Goal: Task Accomplishment & Management: Use online tool/utility

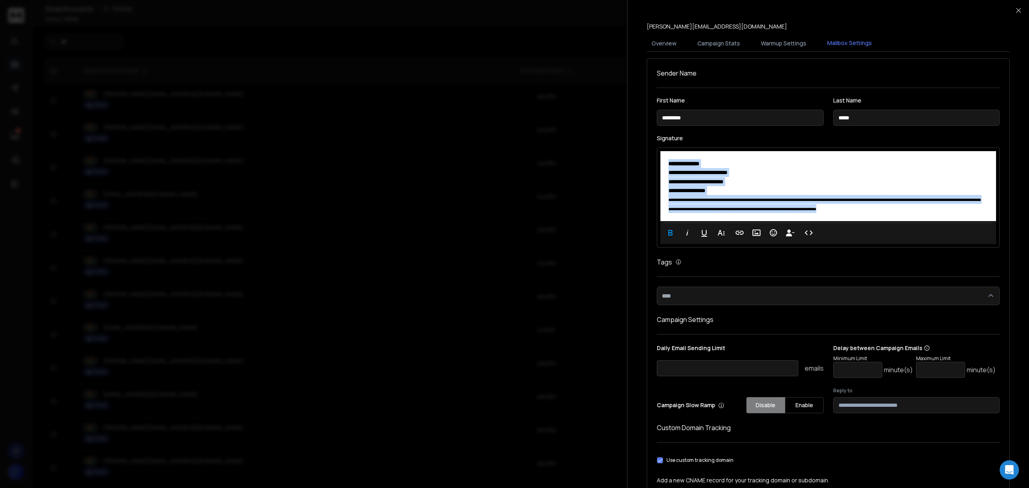
click at [298, 7] on div at bounding box center [514, 244] width 1029 height 488
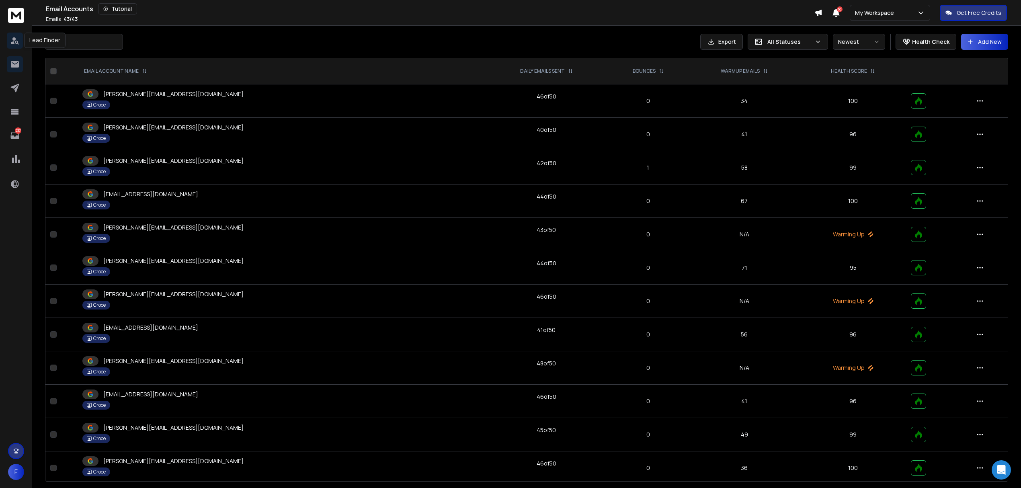
click at [16, 39] on icon at bounding box center [15, 41] width 10 height 10
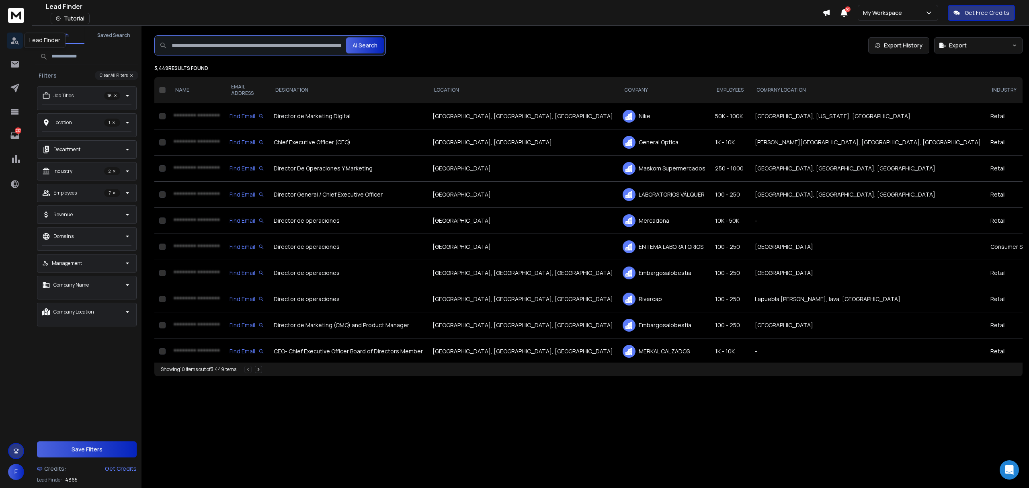
click at [131, 74] on icon at bounding box center [131, 75] width 2 height 2
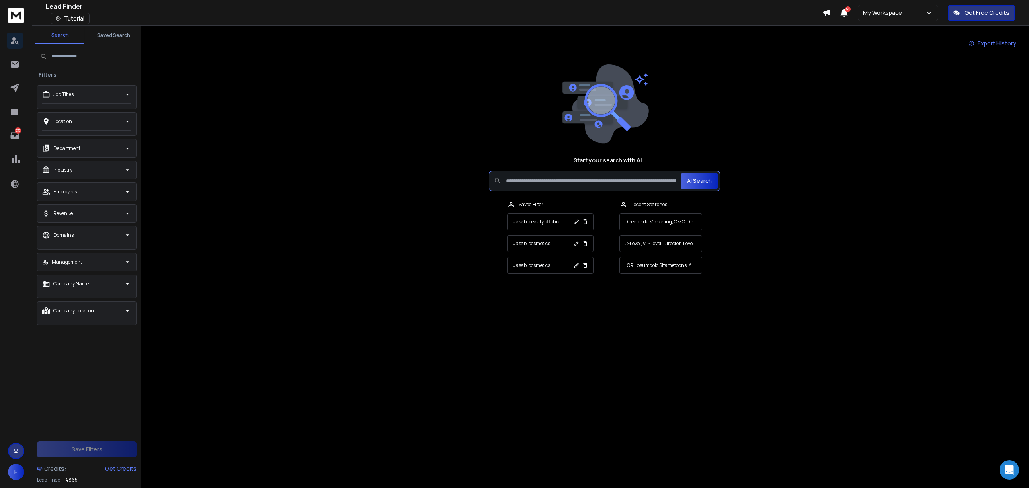
click at [105, 95] on div "Job Titles" at bounding box center [86, 94] width 89 height 8
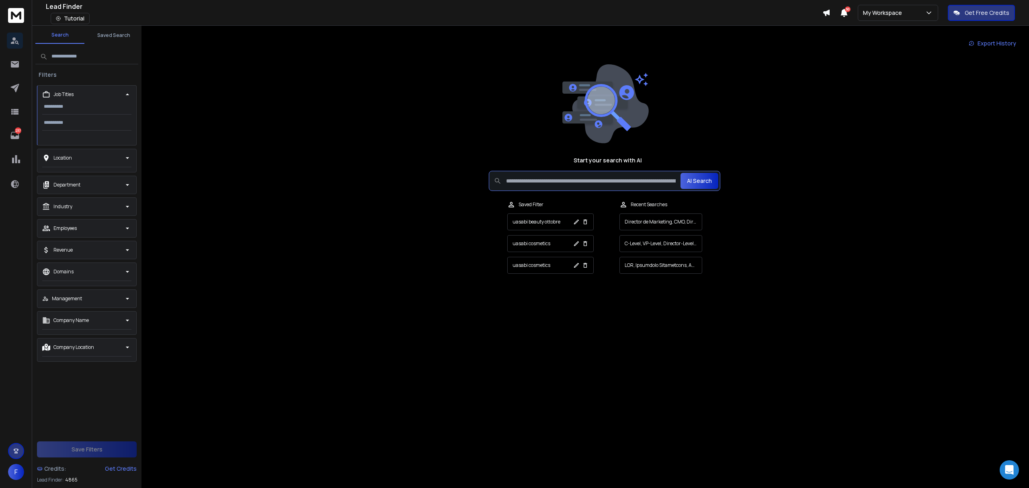
click at [114, 90] on div "Job Titles" at bounding box center [87, 115] width 100 height 60
click at [129, 187] on icon at bounding box center [127, 185] width 8 height 8
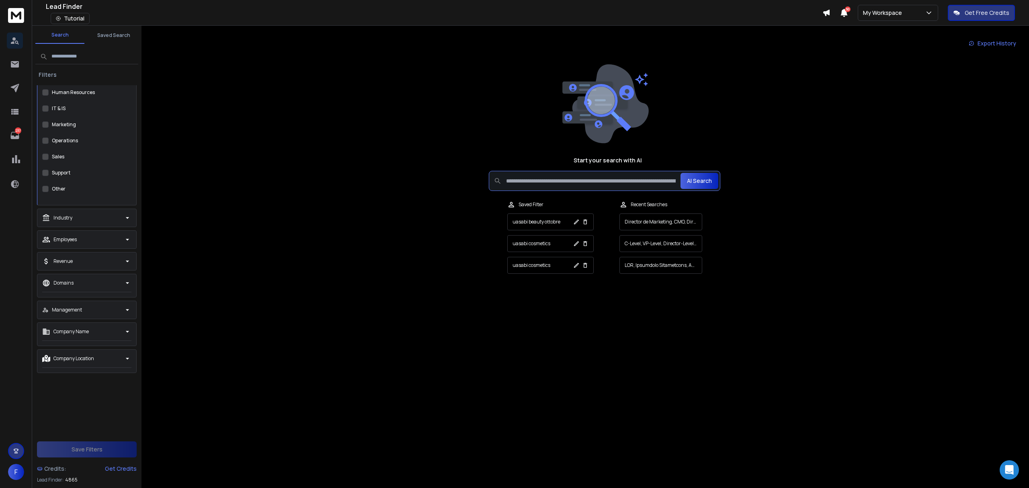
click at [123, 311] on icon at bounding box center [127, 310] width 8 height 8
click at [47, 273] on button "C-Level" at bounding box center [45, 272] width 6 height 6
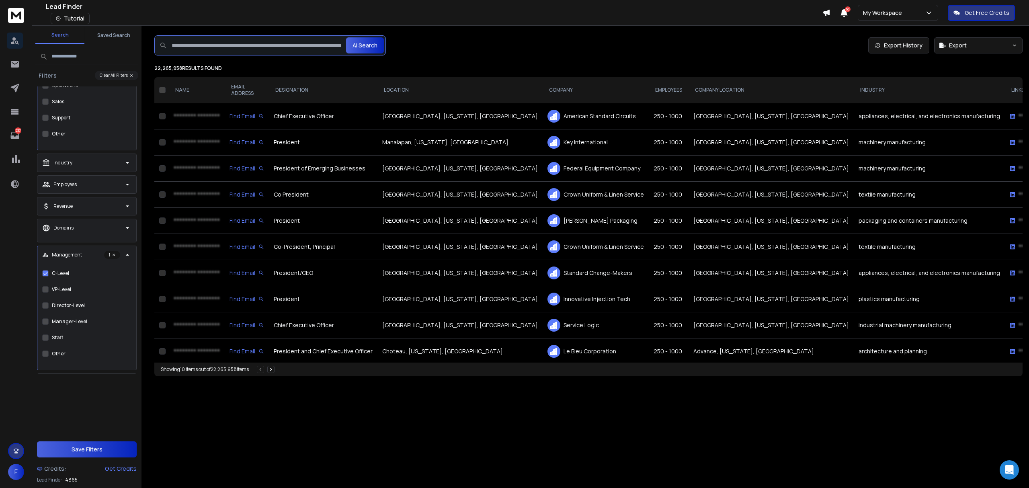
click at [123, 257] on icon at bounding box center [127, 255] width 8 height 8
click at [119, 182] on div "Department Engineering Finance & Administration Human Resources IT & IS Marketi…" at bounding box center [87, 263] width 100 height 173
click at [125, 187] on icon at bounding box center [127, 186] width 8 height 8
click at [121, 208] on div "Industry" at bounding box center [86, 208] width 89 height 8
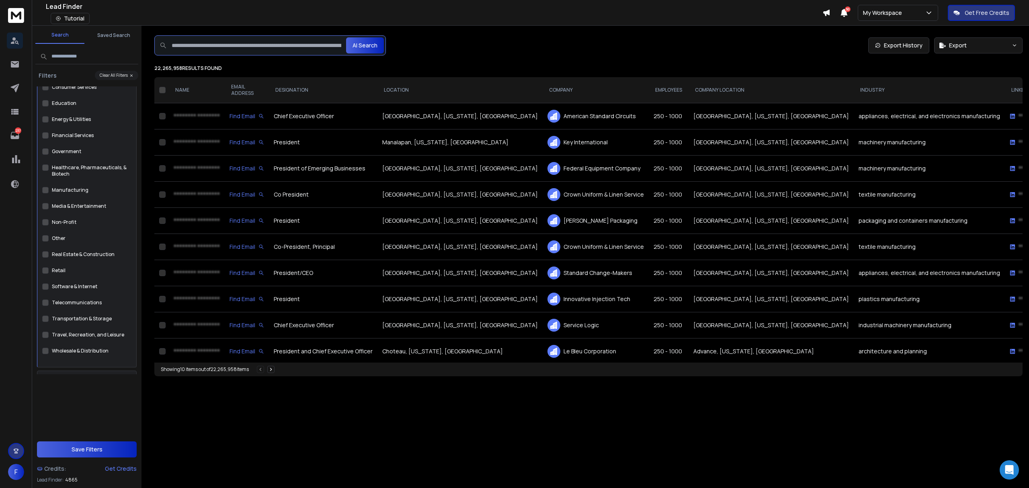
scroll to position [161, 0]
click at [42, 217] on div "Industry Agriculture & Mining Business Services Computers & Electronics Consume…" at bounding box center [87, 216] width 100 height 356
click at [44, 217] on button "Manufacturing" at bounding box center [45, 217] width 6 height 6
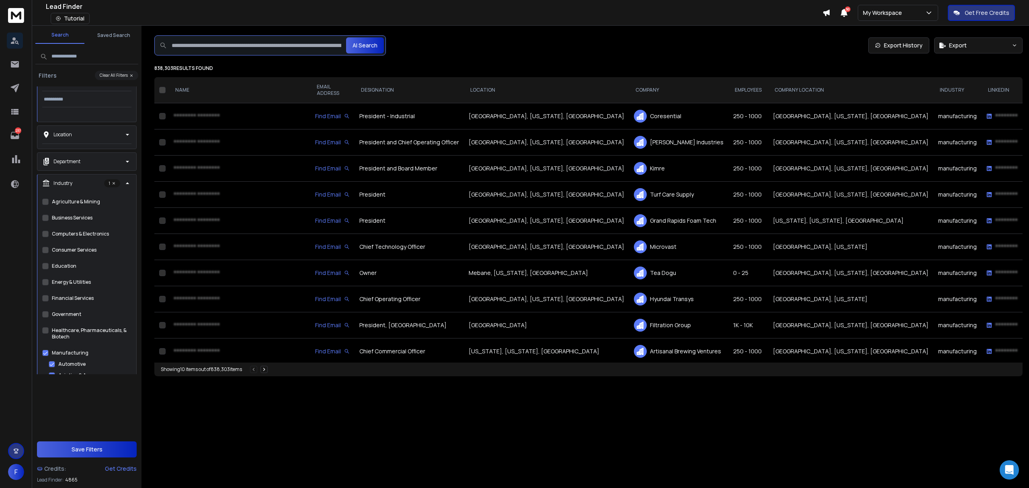
scroll to position [0, 0]
click at [123, 208] on icon at bounding box center [127, 208] width 8 height 8
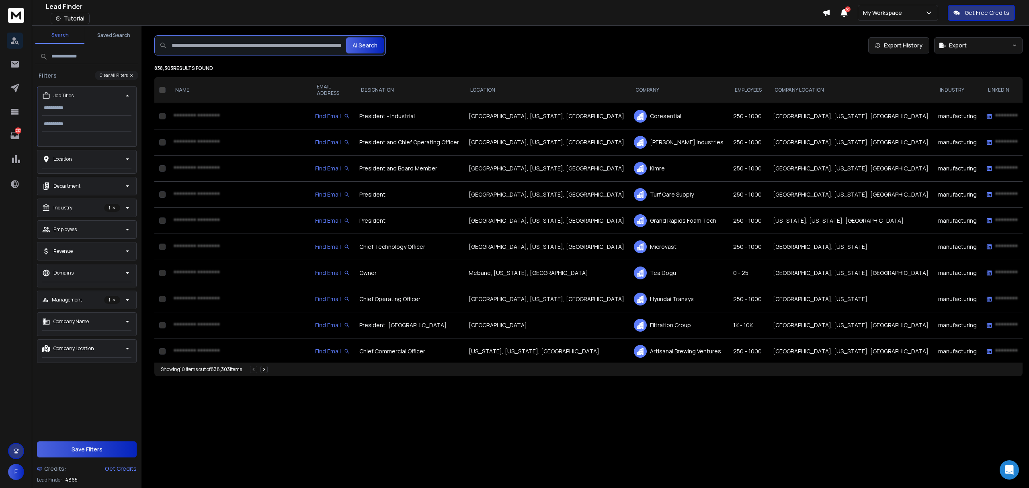
click at [117, 168] on div "Location" at bounding box center [87, 162] width 100 height 24
click at [87, 158] on div "Location" at bounding box center [86, 159] width 89 height 8
click at [60, 202] on label "Country" at bounding box center [61, 200] width 19 height 6
click at [49, 202] on button "Country" at bounding box center [45, 200] width 6 height 6
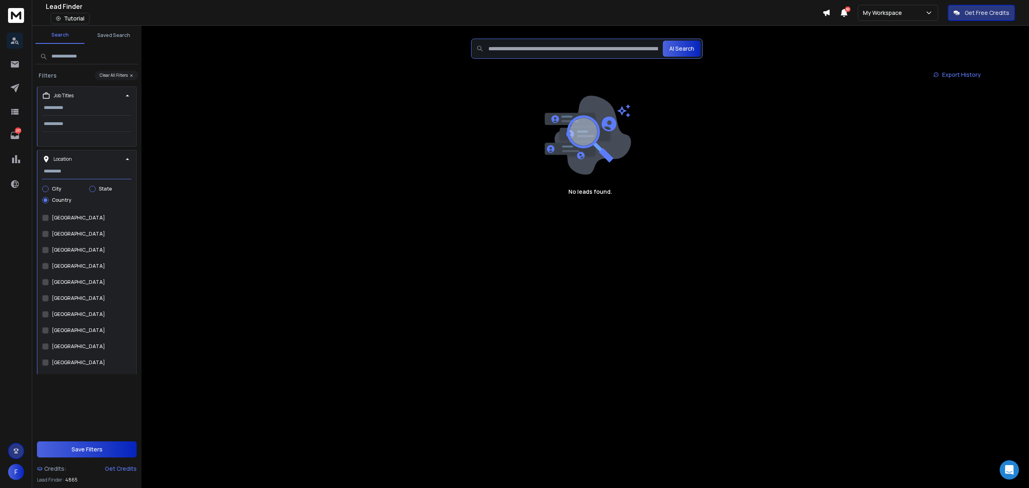
click at [66, 173] on input at bounding box center [86, 171] width 89 height 16
type input "*****"
click at [47, 215] on button "[GEOGRAPHIC_DATA]" at bounding box center [45, 218] width 6 height 6
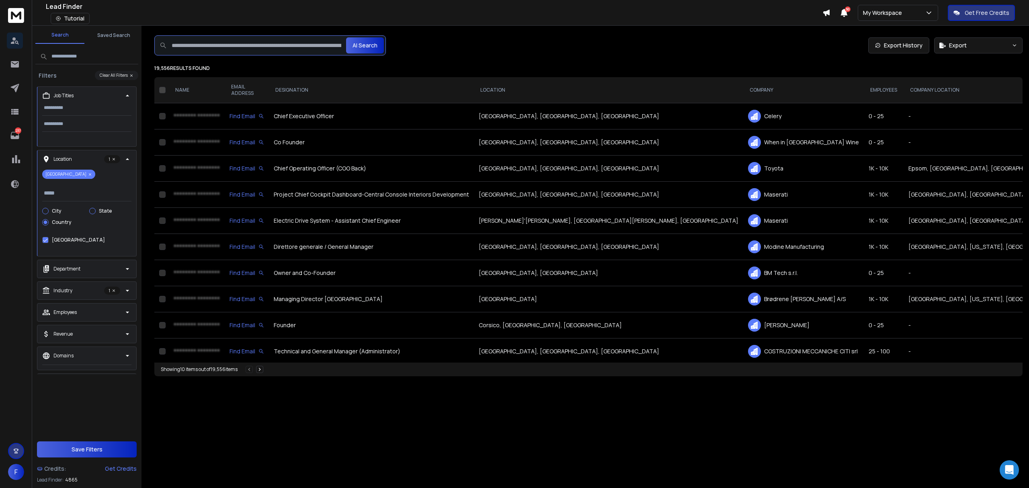
click at [125, 161] on icon at bounding box center [127, 159] width 8 height 8
click at [126, 97] on icon at bounding box center [127, 96] width 8 height 8
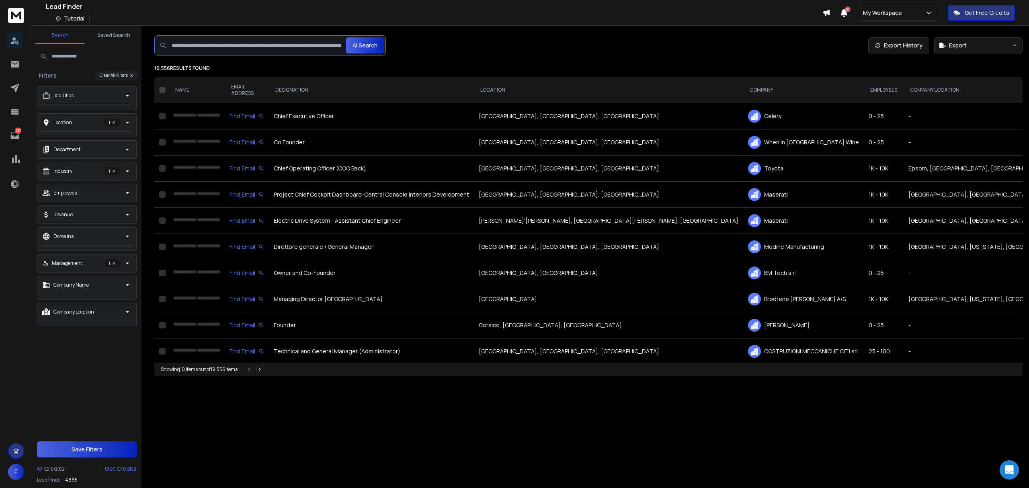
click at [85, 260] on div "Management 1" at bounding box center [87, 263] width 100 height 18
click at [129, 263] on icon at bounding box center [127, 263] width 8 height 8
click at [127, 169] on icon at bounding box center [127, 171] width 8 height 8
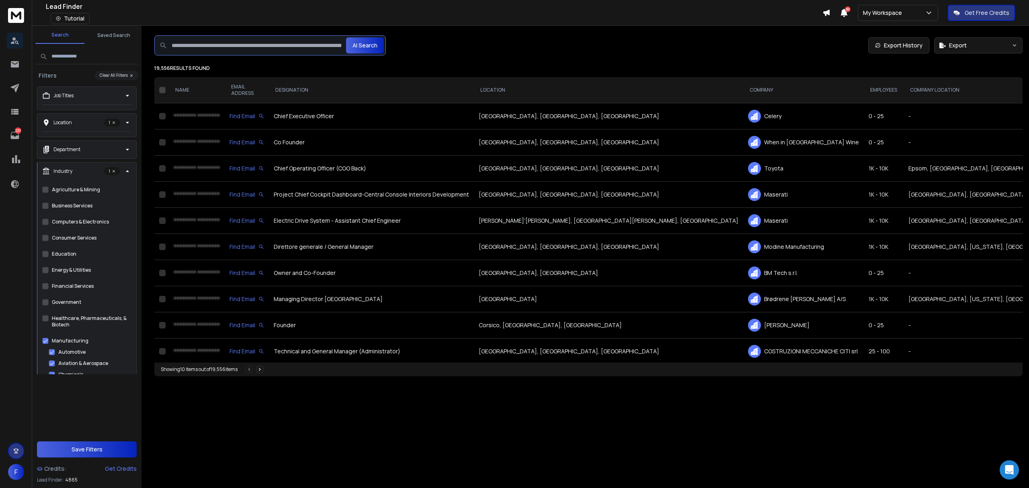
click at [74, 119] on div "Location 1" at bounding box center [86, 123] width 89 height 8
click at [85, 119] on div "Location 1" at bounding box center [86, 123] width 89 height 8
click at [82, 169] on div "Industry 1" at bounding box center [86, 171] width 89 height 8
click at [107, 266] on p "1" at bounding box center [112, 263] width 16 height 8
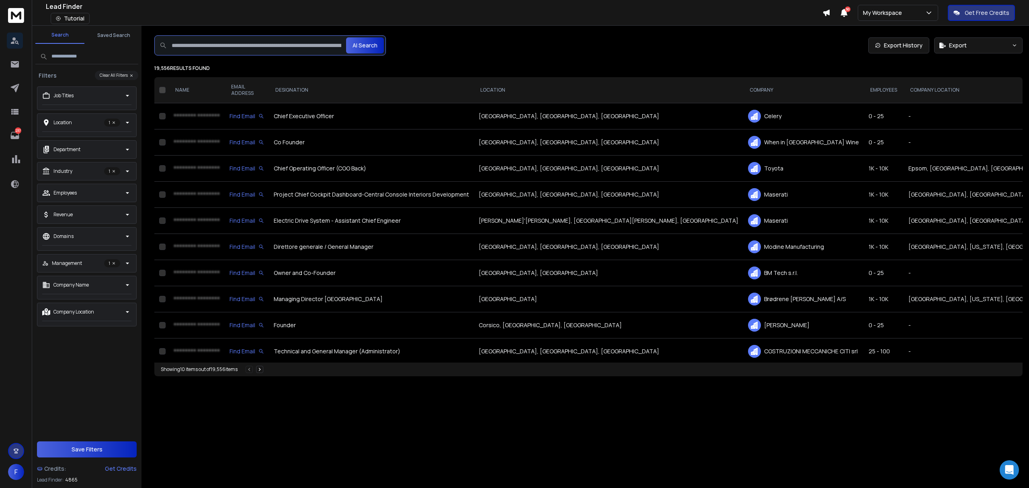
click at [113, 265] on icon at bounding box center [114, 263] width 4 height 4
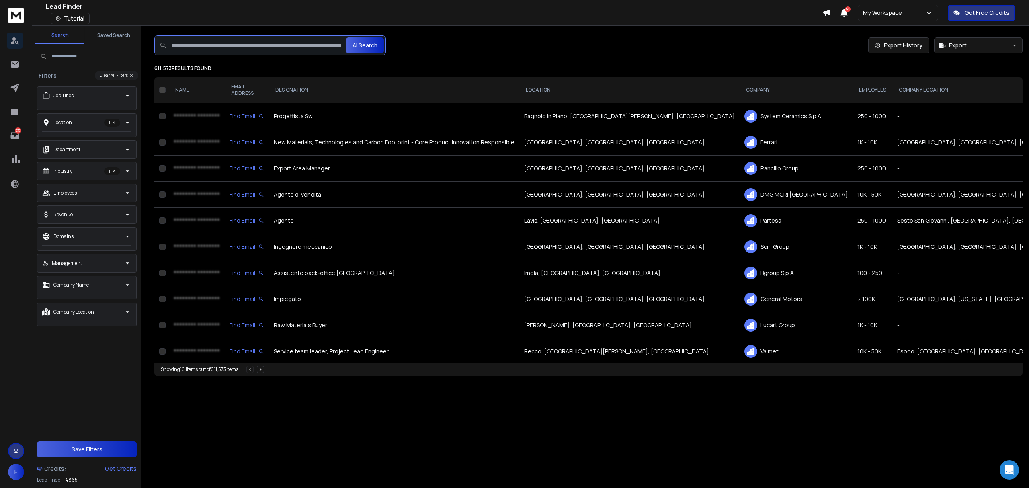
click at [97, 320] on div "Company Location" at bounding box center [87, 315] width 100 height 24
click at [115, 316] on div "Company Location" at bounding box center [86, 312] width 89 height 8
click at [49, 355] on div "Country" at bounding box center [63, 353] width 42 height 6
click at [43, 354] on button "Country" at bounding box center [45, 353] width 6 height 6
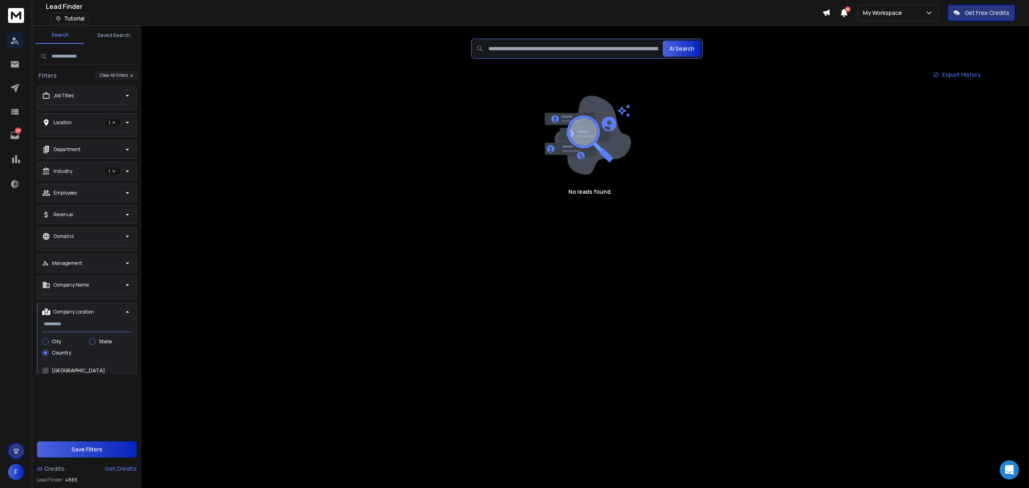
click at [62, 327] on input at bounding box center [86, 324] width 89 height 16
type input "*****"
click at [45, 371] on button "[GEOGRAPHIC_DATA]" at bounding box center [45, 371] width 6 height 6
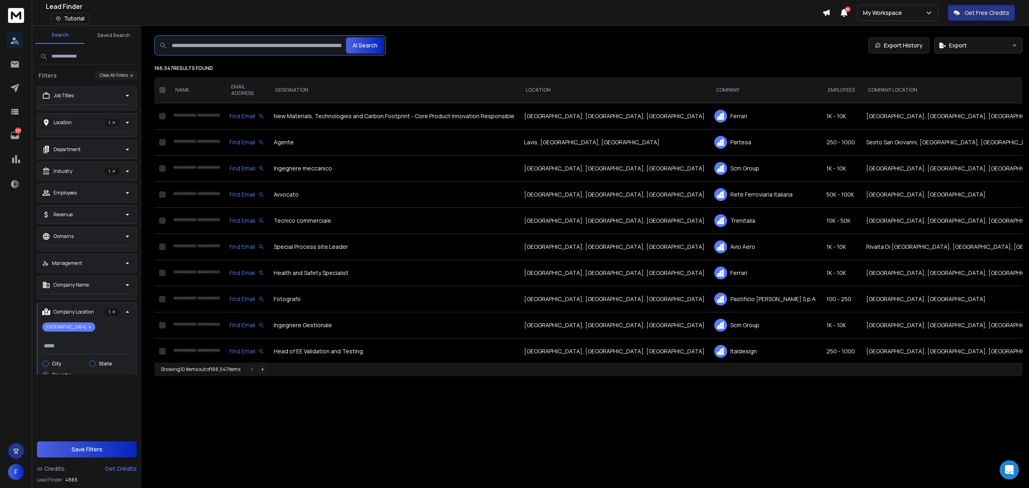
click at [84, 310] on div "Company Location" at bounding box center [68, 312] width 52 height 8
click at [75, 174] on div "Industry 1" at bounding box center [86, 171] width 89 height 8
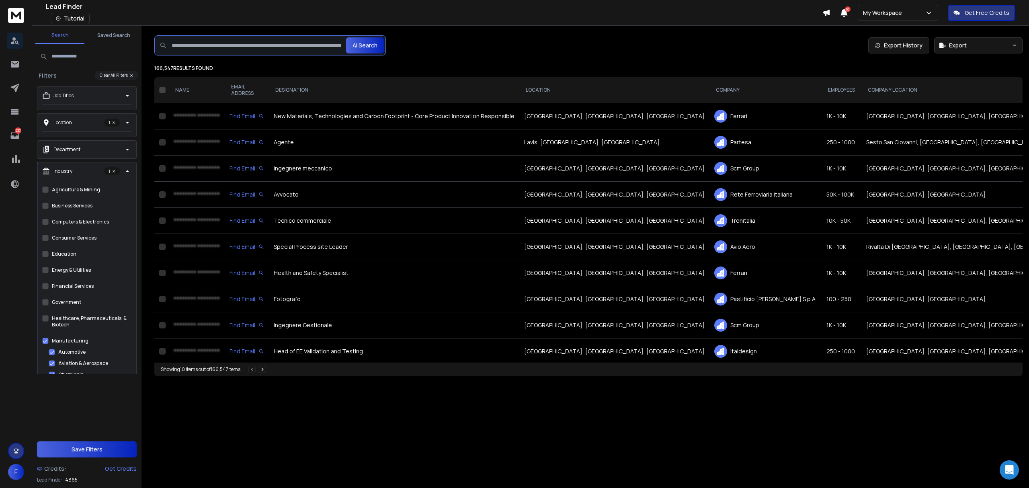
click at [75, 174] on div "Industry 1" at bounding box center [86, 171] width 89 height 8
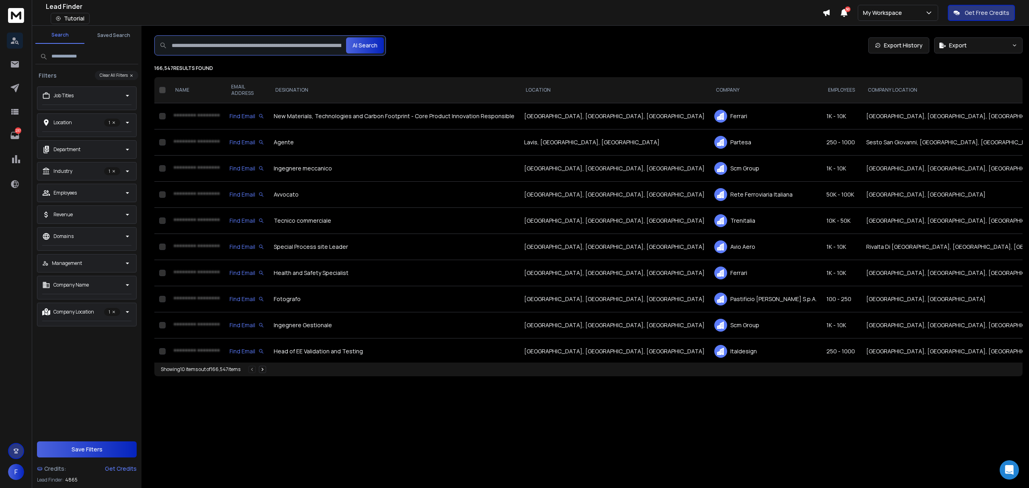
click at [74, 121] on div "Location 1" at bounding box center [86, 123] width 89 height 8
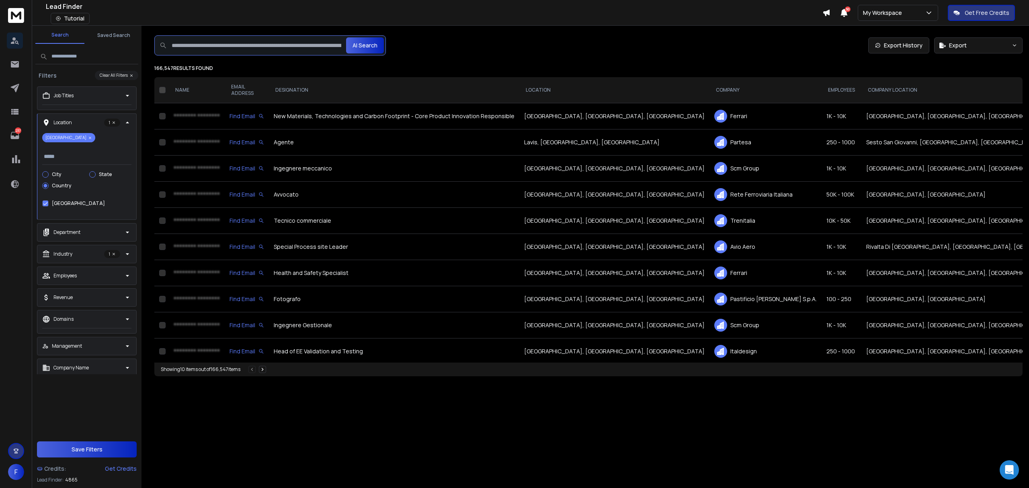
click at [85, 113] on div "Job Titles Location 1 [GEOGRAPHIC_DATA] ***** City State Country [GEOGRAPHIC_DA…" at bounding box center [86, 230] width 103 height 288
